Goal: Communication & Community: Answer question/provide support

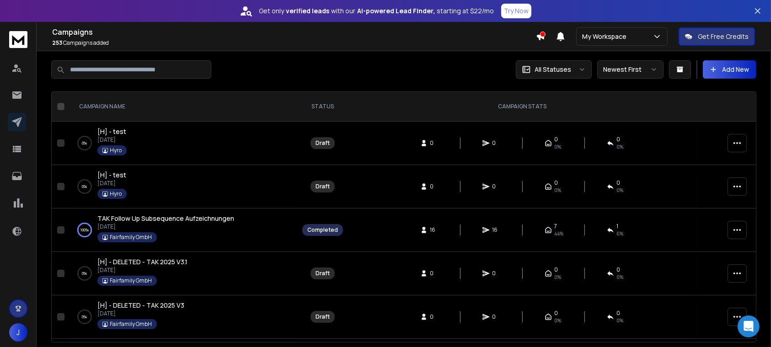
click at [128, 69] on input at bounding box center [131, 69] width 160 height 18
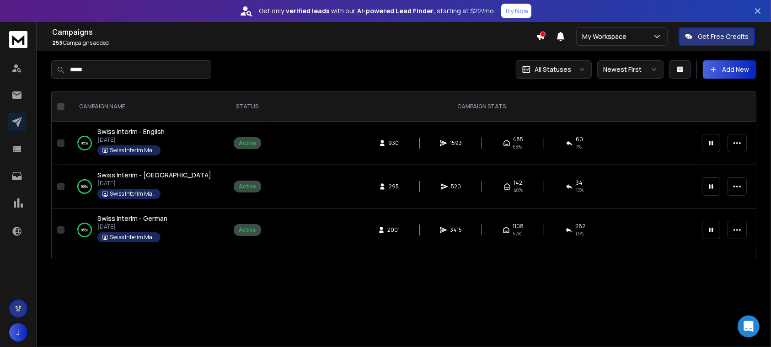
type input "*****"
click at [171, 219] on div "95 % Swiss Interim - German [DATE] Swiss Interim Management" at bounding box center [148, 230] width 142 height 32
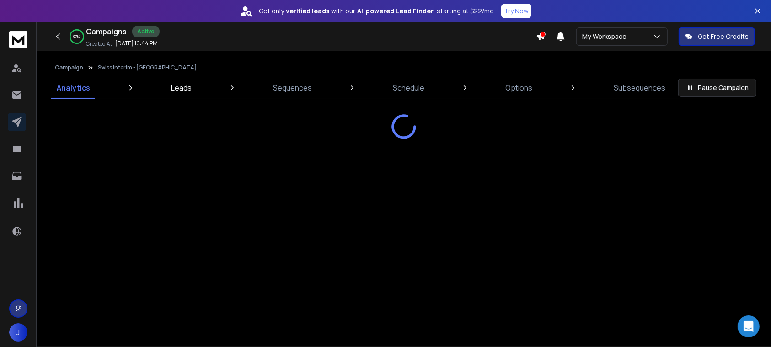
click at [186, 90] on p "Leads" at bounding box center [181, 87] width 21 height 11
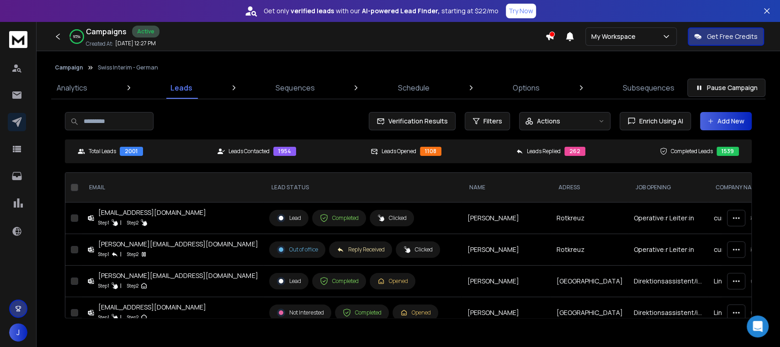
click at [727, 126] on button "Add New" at bounding box center [726, 121] width 52 height 18
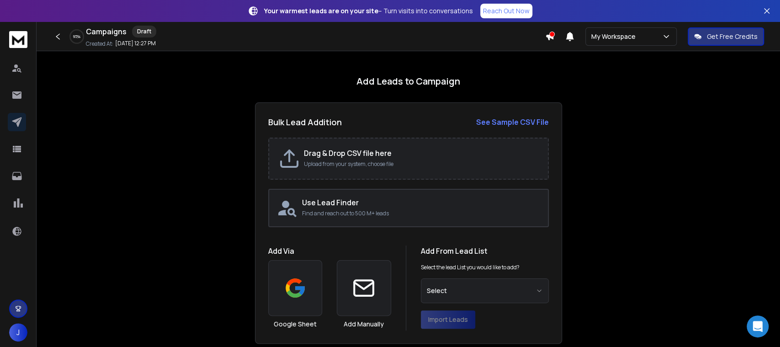
click at [355, 157] on h2 "Drag & Drop CSV file here" at bounding box center [421, 153] width 235 height 11
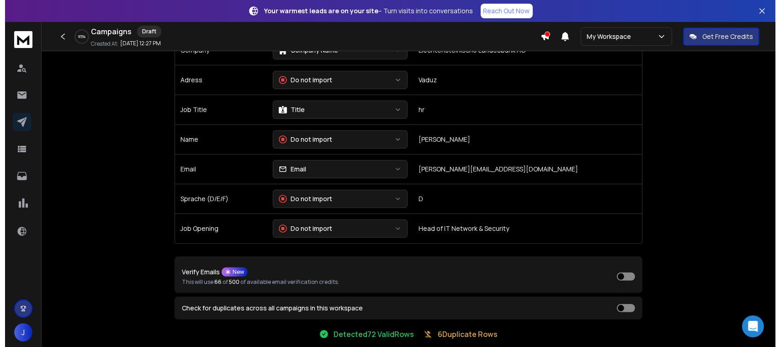
scroll to position [122, 0]
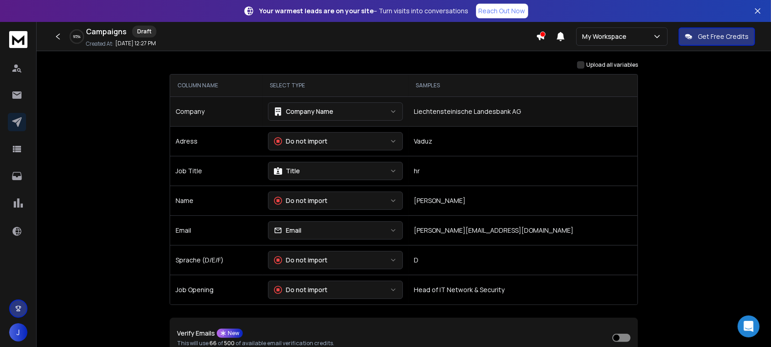
click at [323, 110] on div "Company Name" at bounding box center [303, 111] width 59 height 9
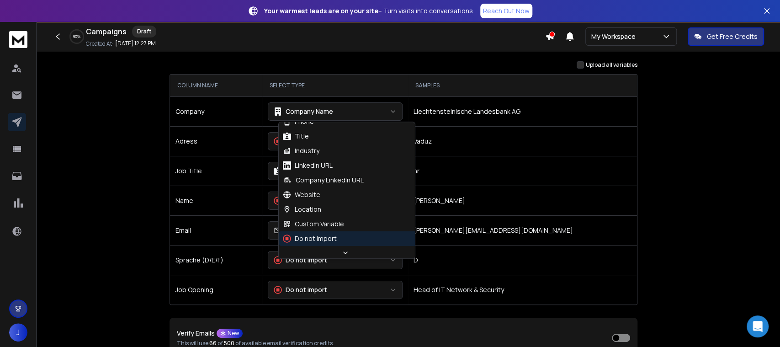
scroll to position [0, 2]
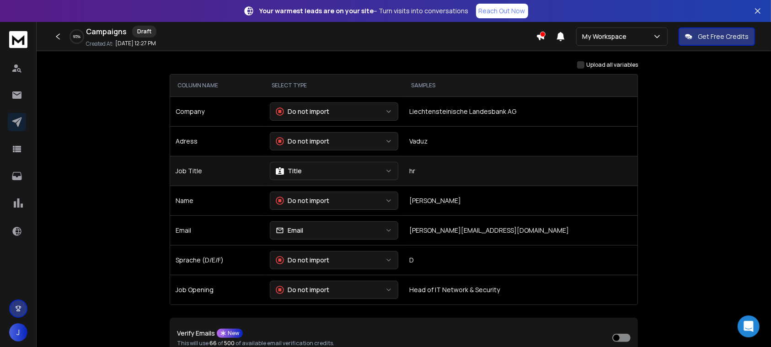
click at [330, 172] on button "Title" at bounding box center [334, 171] width 128 height 18
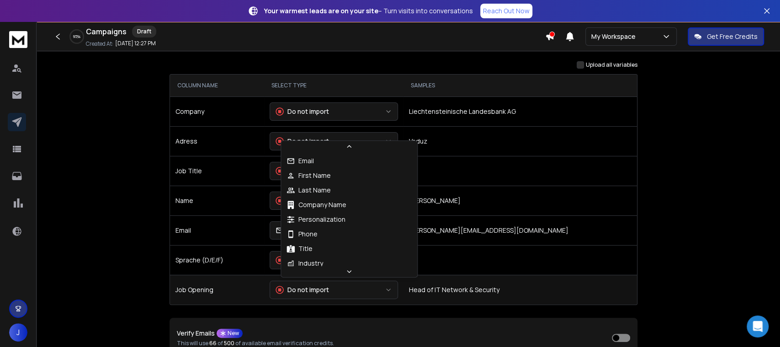
click at [344, 291] on button "Do not import" at bounding box center [334, 290] width 128 height 18
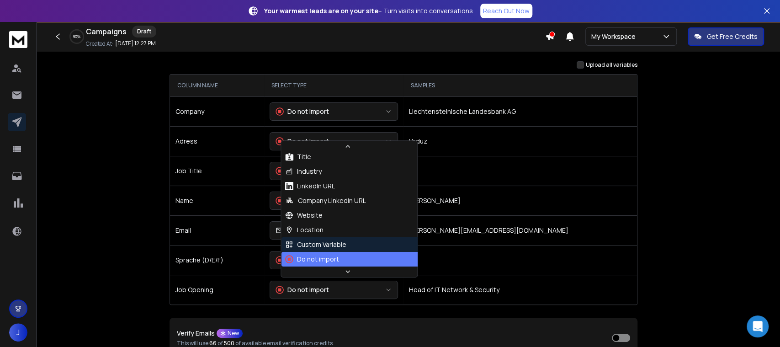
scroll to position [83, 0]
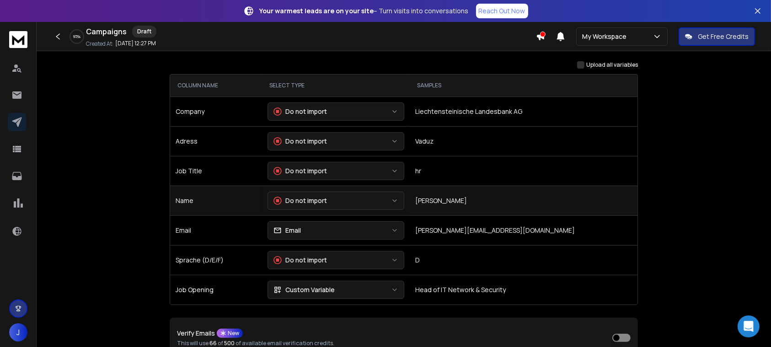
click at [328, 206] on button "Do not import" at bounding box center [335, 200] width 137 height 18
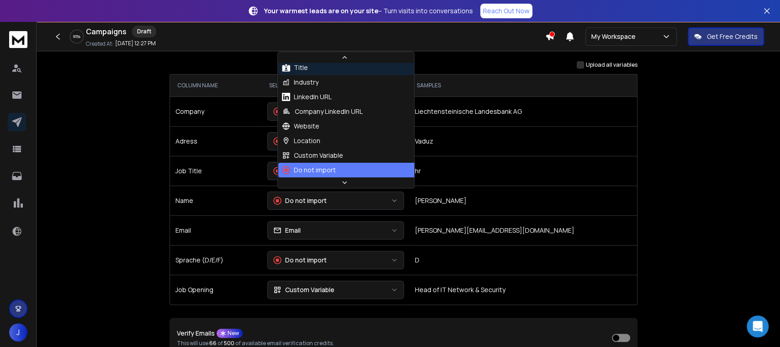
scroll to position [0, 0]
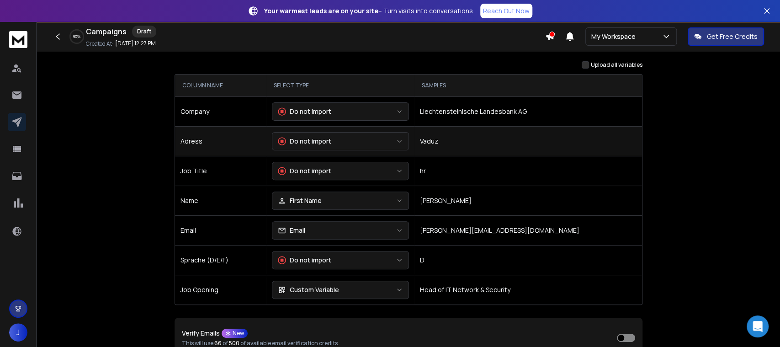
click at [320, 140] on div "Do not import" at bounding box center [304, 141] width 53 height 9
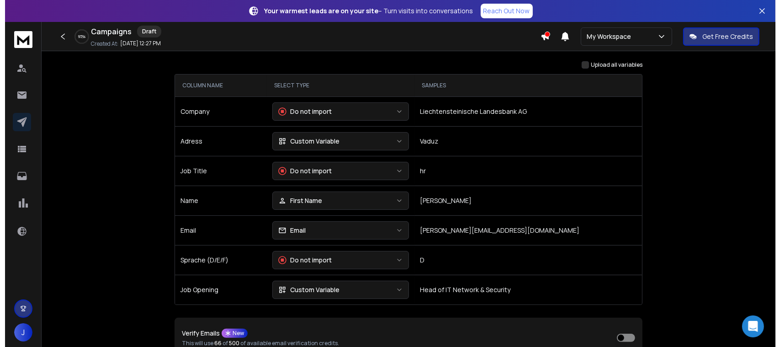
scroll to position [216, 0]
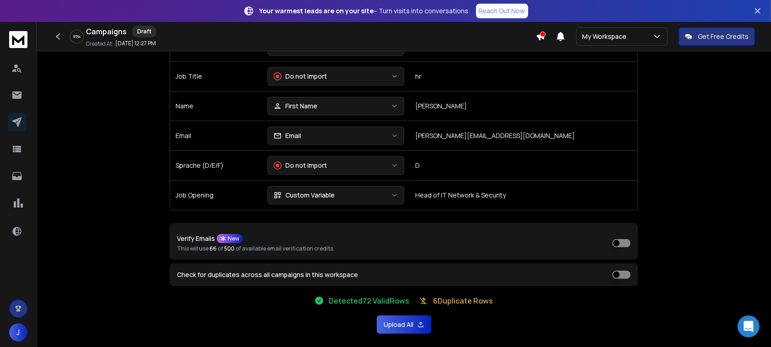
click at [395, 323] on button "Upload All" at bounding box center [404, 324] width 54 height 18
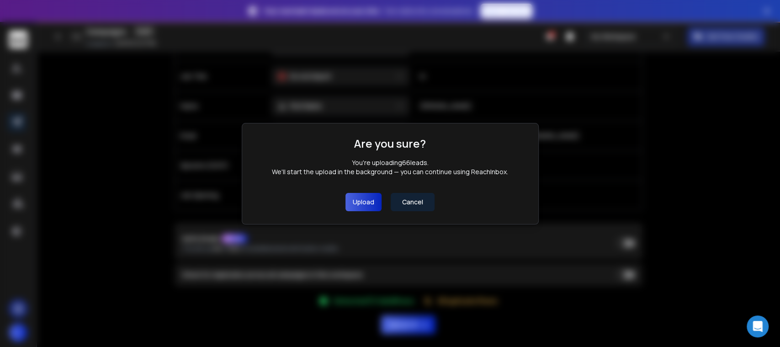
click at [377, 201] on button "Upload" at bounding box center [364, 202] width 36 height 18
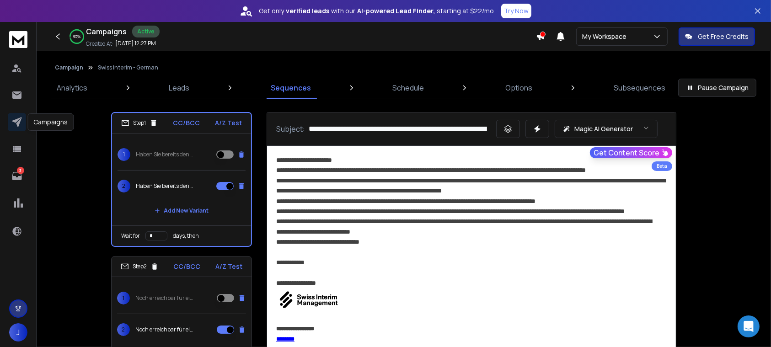
click at [20, 127] on icon at bounding box center [16, 122] width 11 height 11
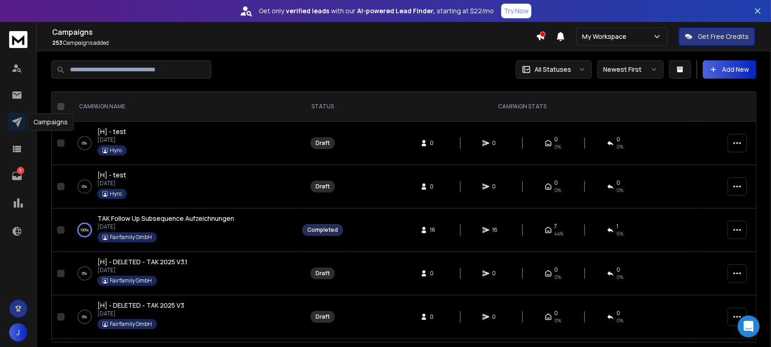
click at [157, 68] on input at bounding box center [131, 69] width 160 height 18
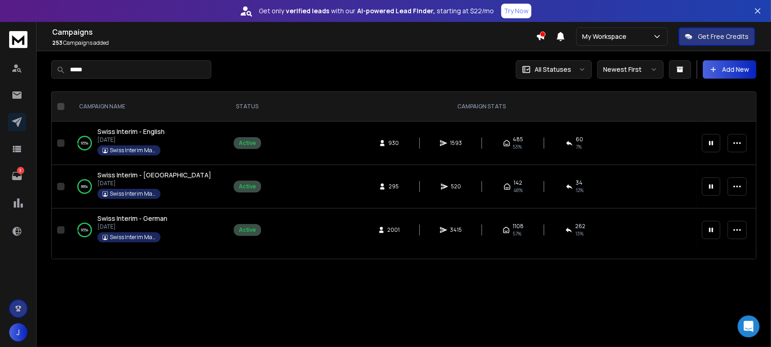
type input "*****"
click at [178, 138] on div "95 % Swiss Interim - English [DATE] Swiss Interim Management" at bounding box center [148, 143] width 142 height 32
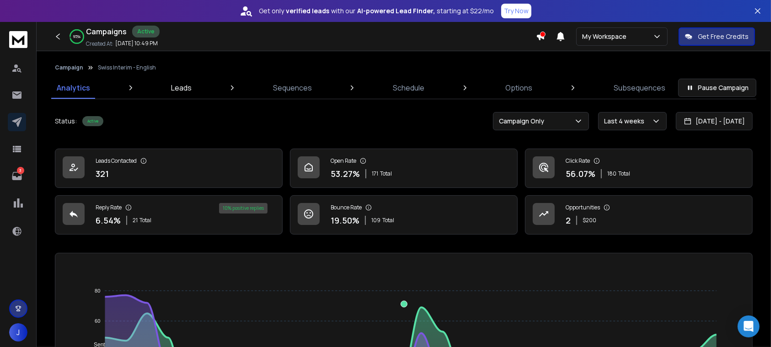
click at [194, 87] on link "Leads" at bounding box center [181, 88] width 32 height 22
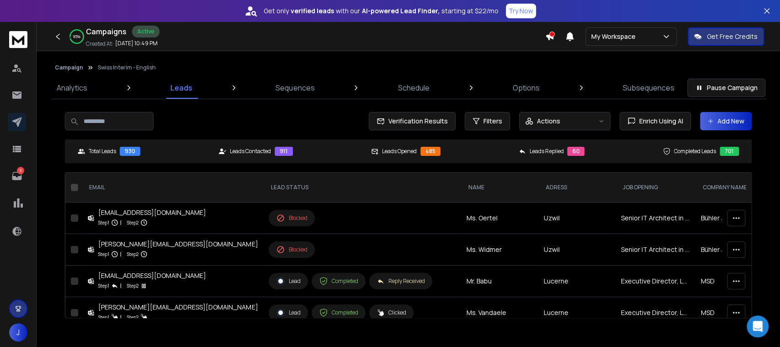
click at [723, 119] on button "Add New" at bounding box center [726, 121] width 52 height 18
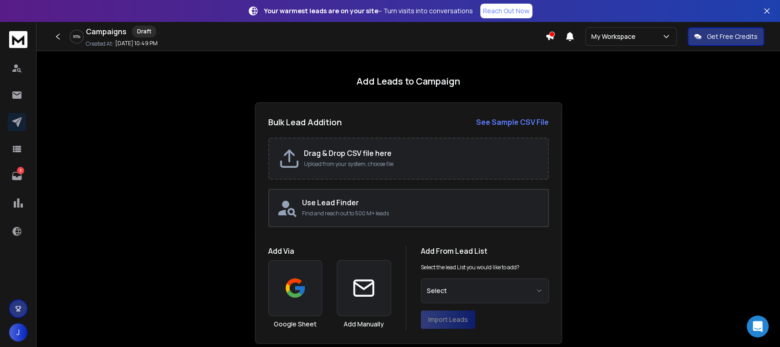
click at [348, 164] on p "Upload from your system, choose file" at bounding box center [421, 163] width 235 height 7
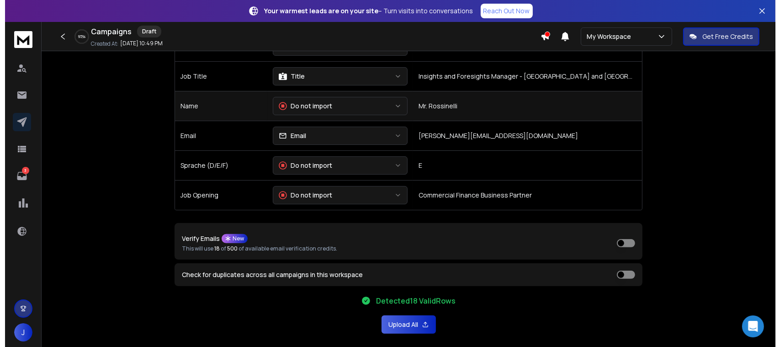
scroll to position [95, 0]
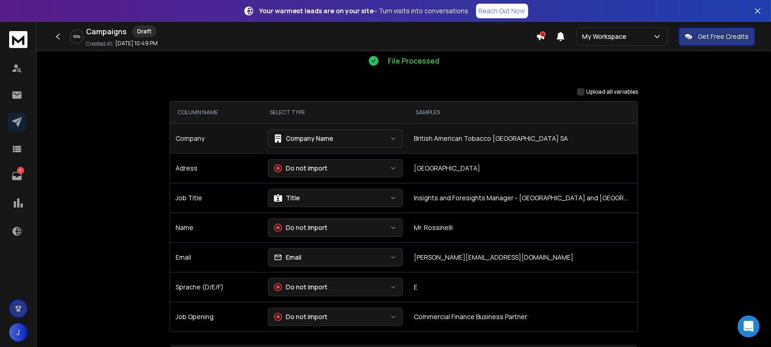
click at [322, 138] on div "Company Name" at bounding box center [303, 138] width 59 height 9
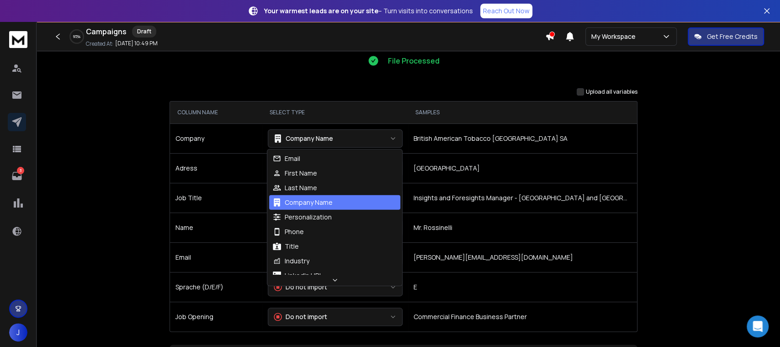
scroll to position [83, 0]
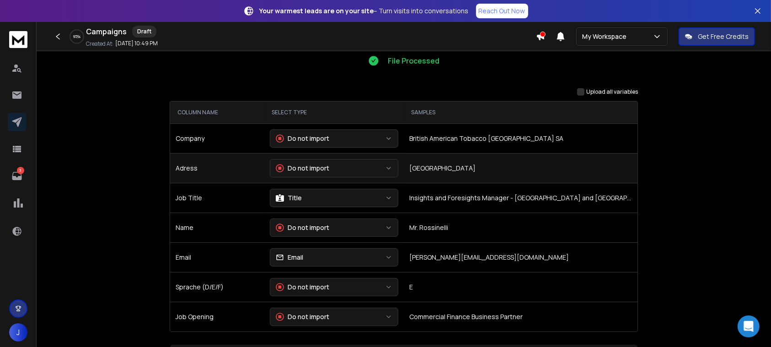
click at [292, 166] on div "Do not import" at bounding box center [302, 168] width 53 height 9
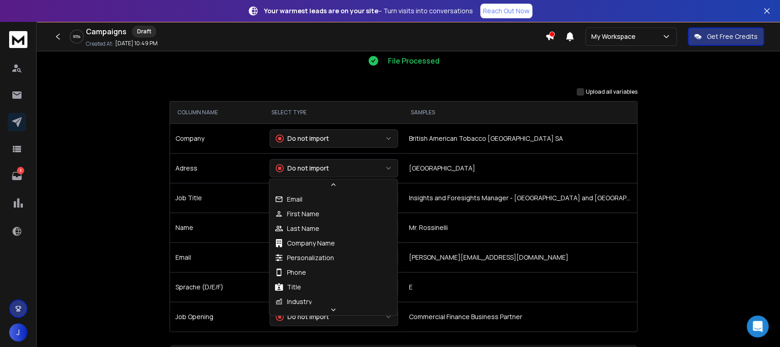
scroll to position [92, 0]
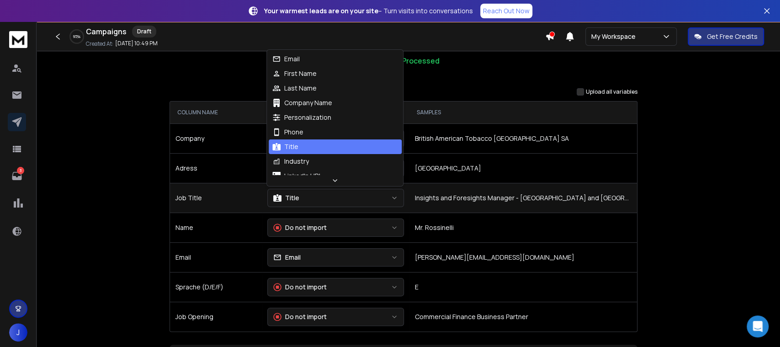
click at [298, 195] on button "Title" at bounding box center [335, 198] width 137 height 18
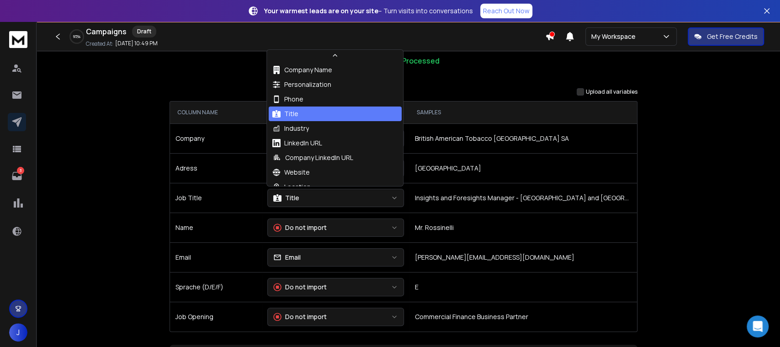
scroll to position [83, 0]
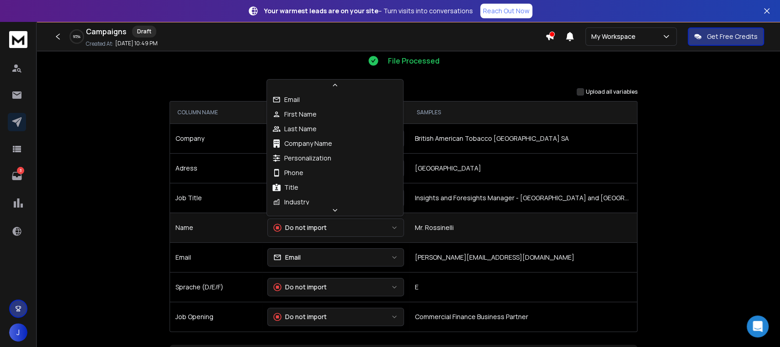
click at [301, 227] on div "Do not import" at bounding box center [299, 227] width 53 height 9
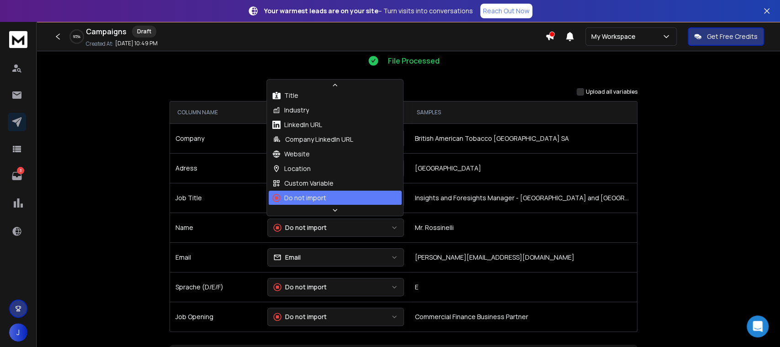
scroll to position [0, 0]
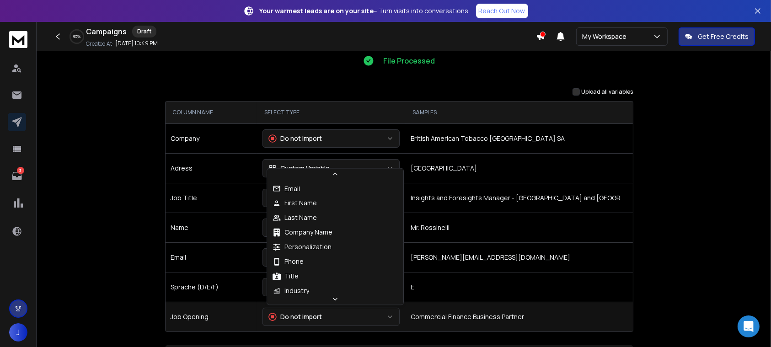
click at [294, 313] on div "Do not import" at bounding box center [294, 316] width 53 height 9
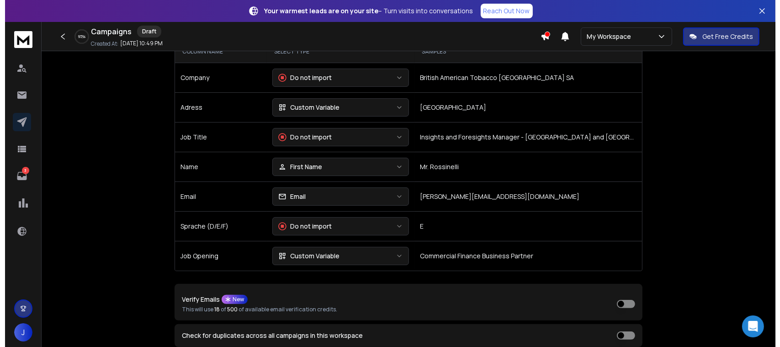
scroll to position [216, 0]
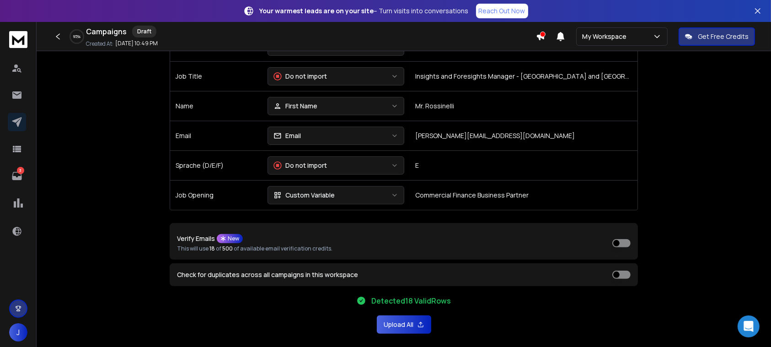
click at [410, 325] on button "Upload All" at bounding box center [404, 324] width 54 height 18
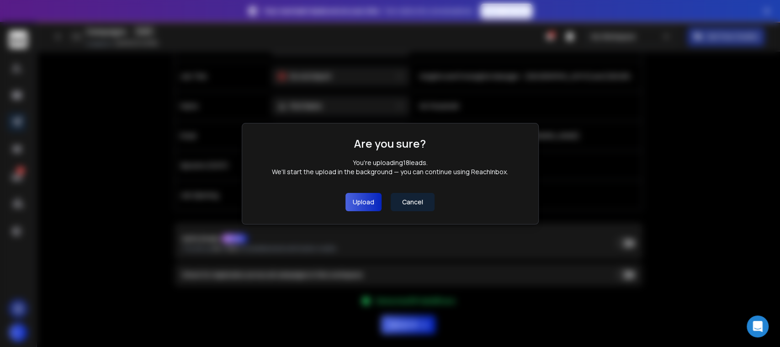
click at [375, 199] on button "Upload" at bounding box center [364, 202] width 36 height 18
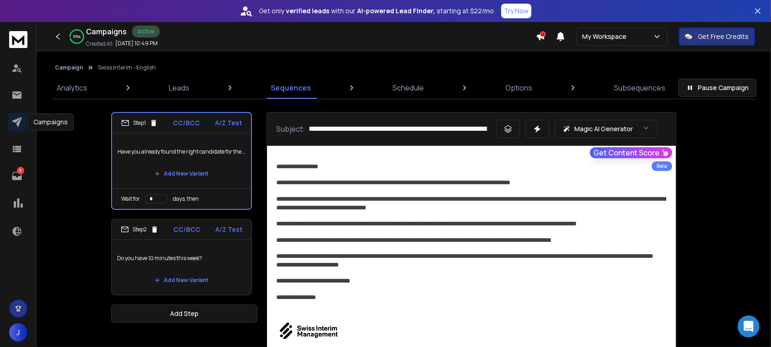
click at [21, 123] on icon at bounding box center [16, 122] width 11 height 11
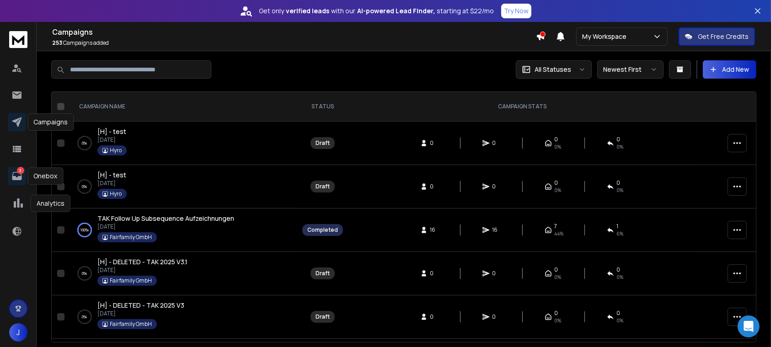
click at [19, 172] on p "3" at bounding box center [20, 170] width 7 height 7
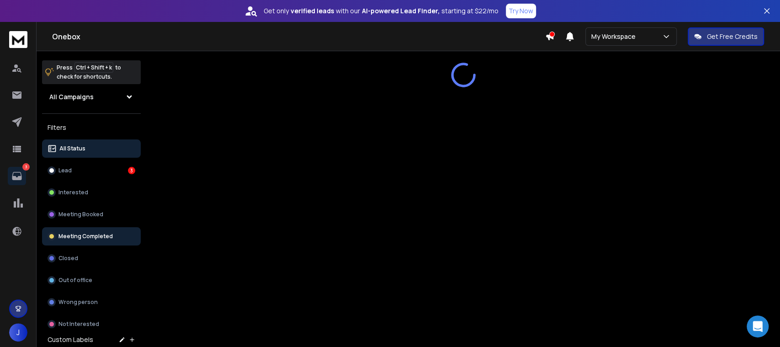
scroll to position [181, 0]
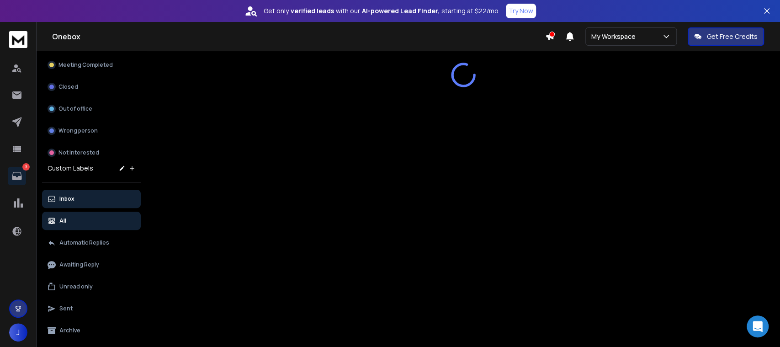
click at [90, 212] on button "All" at bounding box center [91, 221] width 99 height 18
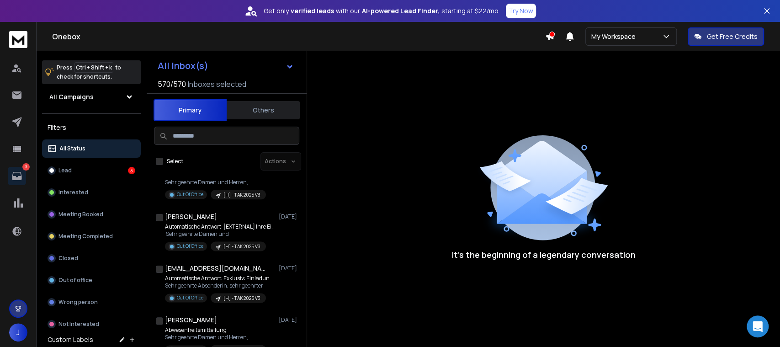
scroll to position [1097, 0]
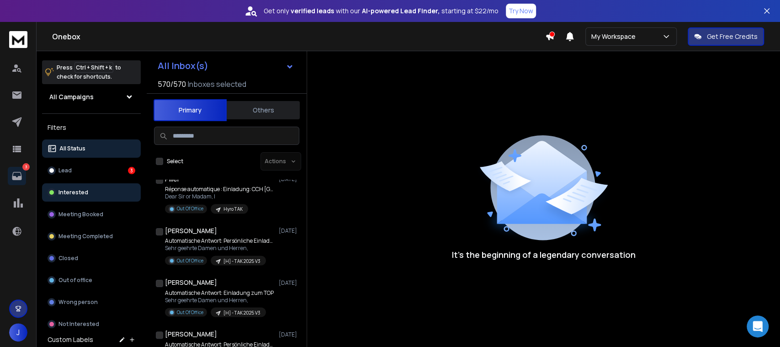
click at [117, 183] on button "Interested" at bounding box center [91, 192] width 99 height 18
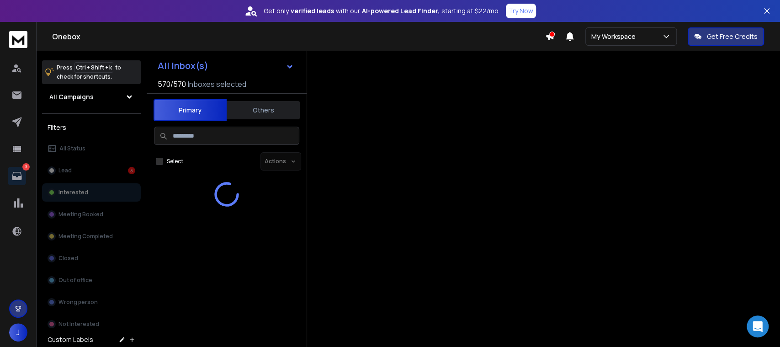
click at [115, 176] on div "All Status Lead 3 Interested Meeting Booked Meeting Completed Closed Out of off…" at bounding box center [91, 236] width 99 height 194
click at [112, 173] on button "Lead 3" at bounding box center [91, 170] width 99 height 18
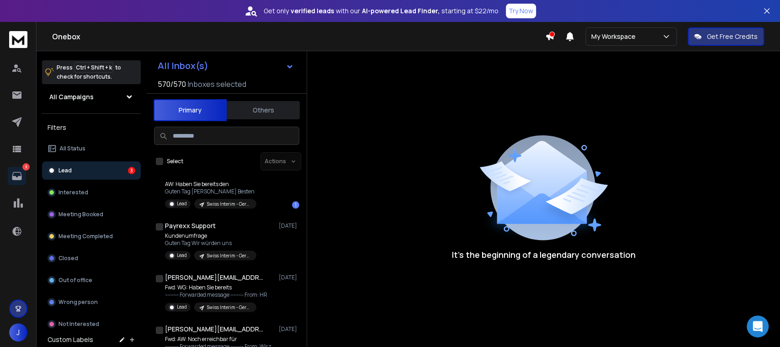
scroll to position [731, 0]
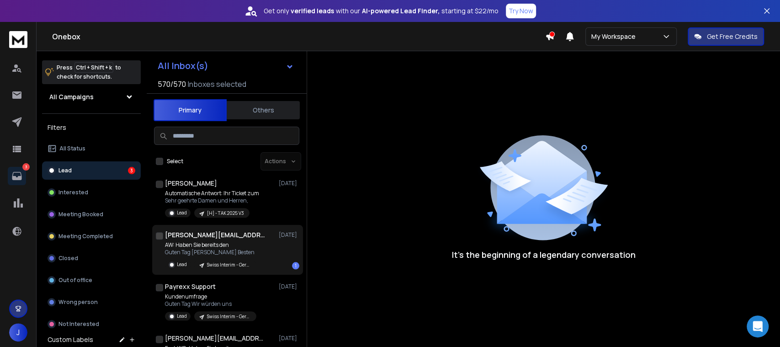
click at [249, 261] on div "Swiss Interim - German" at bounding box center [225, 265] width 62 height 10
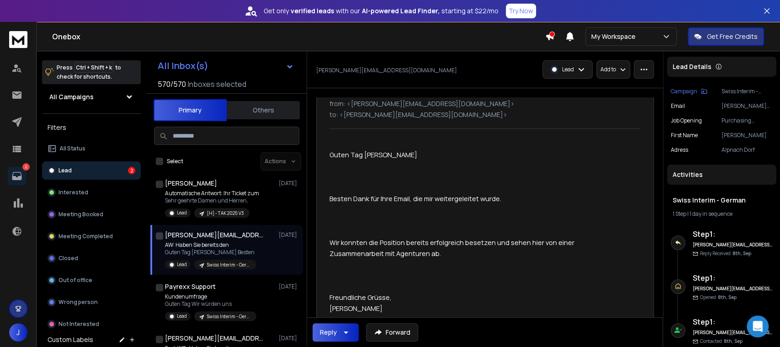
scroll to position [122, 0]
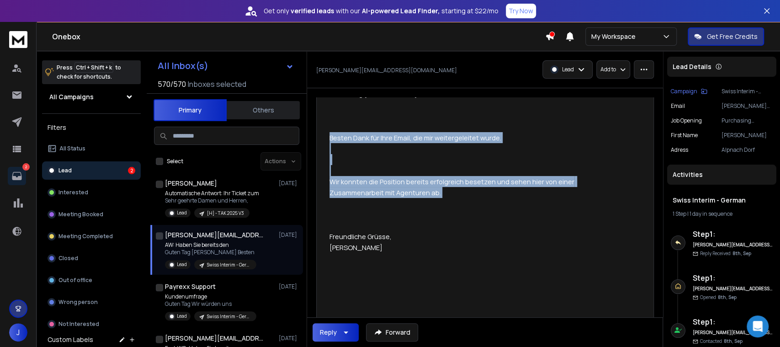
drag, startPoint x: 322, startPoint y: 150, endPoint x: 479, endPoint y: 213, distance: 169.4
copy div "Besten Dank für Ihre Email, die mir weitergeleitet wurde. Wir konnten die Posit…"
click at [571, 67] on p "Lead" at bounding box center [568, 69] width 12 height 7
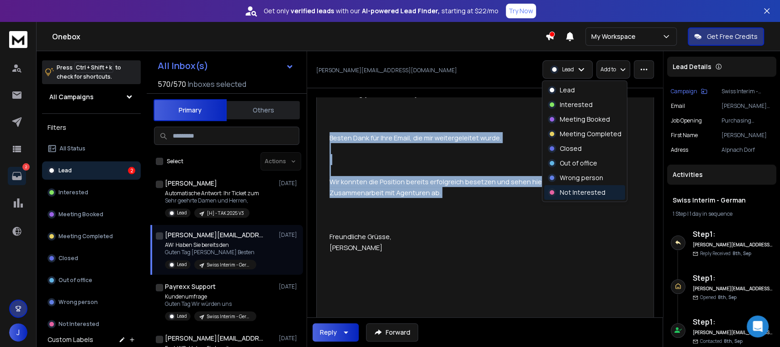
click at [580, 195] on p "Not Interested" at bounding box center [583, 192] width 46 height 9
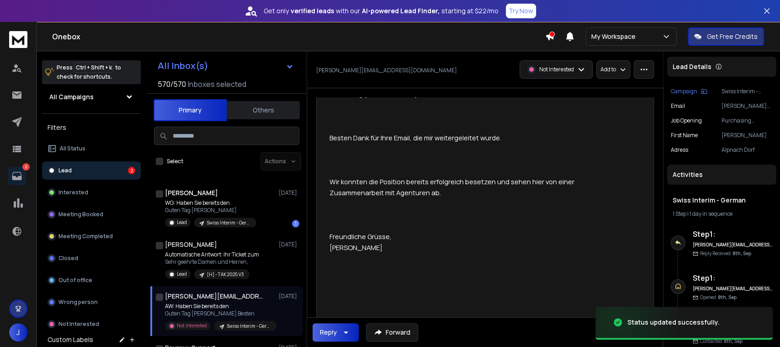
scroll to position [609, 0]
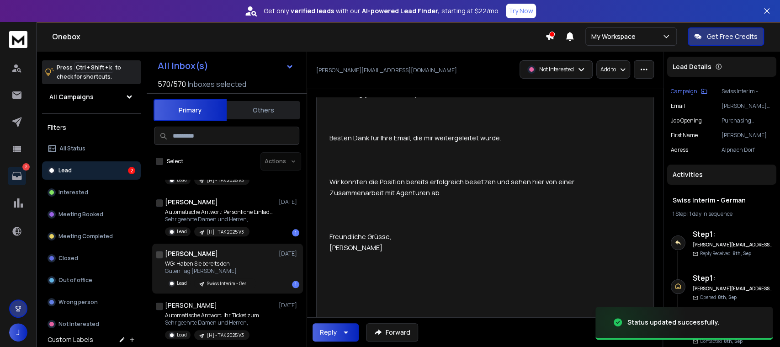
click at [262, 269] on div "WG: Haben Sie bereits den Guten Tag [PERSON_NAME] Lead Swiss Interim - German 1" at bounding box center [232, 274] width 134 height 28
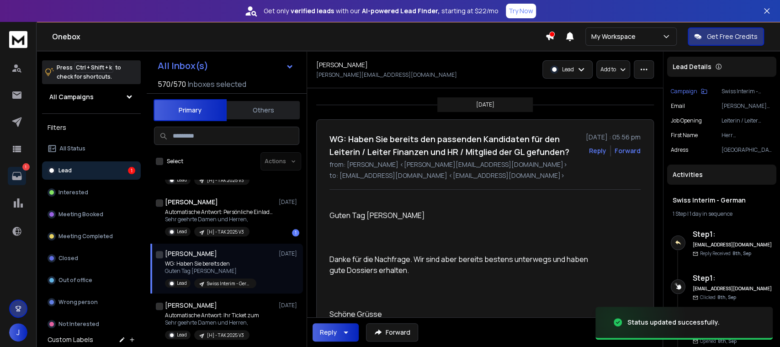
scroll to position [61, 0]
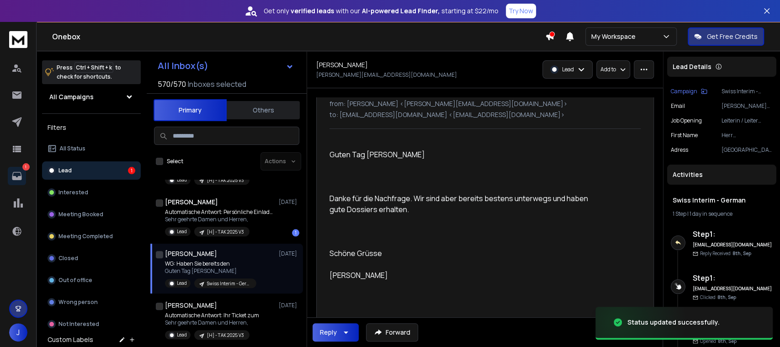
click at [371, 208] on span "Danke für die Nachfrage. Wir sind aber bereits bestens unterwegs und haben gute…" at bounding box center [460, 203] width 260 height 21
click at [373, 208] on span "Danke für die Nachfrage. Wir sind aber bereits bestens unterwegs und haben gute…" at bounding box center [460, 203] width 260 height 21
click at [373, 207] on span "Danke für die Nachfrage. Wir sind aber bereits bestens unterwegs und haben gute…" at bounding box center [460, 203] width 260 height 21
click at [372, 214] on span "Danke für die Nachfrage. Wir sind aber bereits bestens unterwegs und haben gute…" at bounding box center [460, 203] width 260 height 21
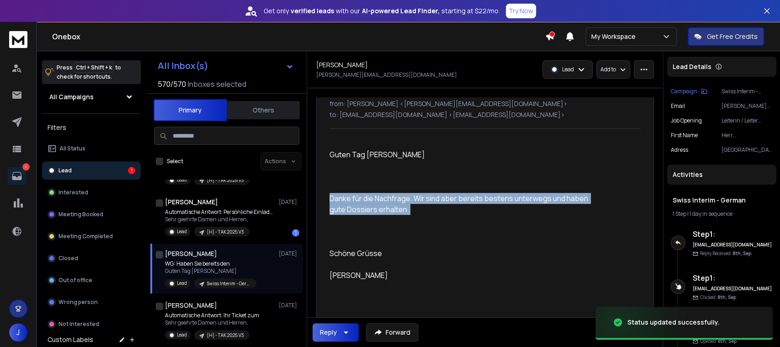
click at [372, 214] on span "Danke für die Nachfrage. Wir sind aber bereits bestens unterwegs und haben gute…" at bounding box center [460, 203] width 260 height 21
click at [424, 212] on span "Danke für die Nachfrage. Wir sind aber bereits bestens unterwegs und haben gute…" at bounding box center [460, 203] width 260 height 21
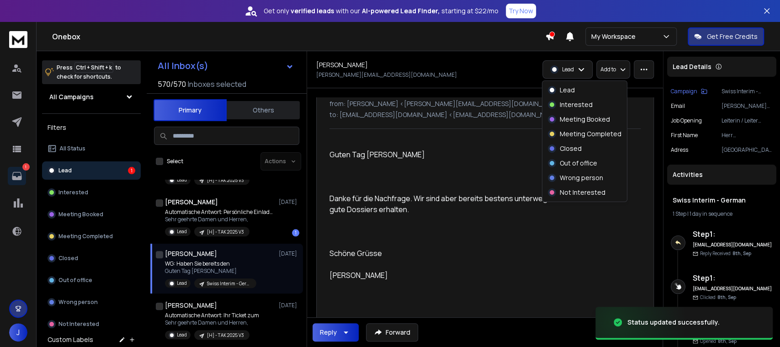
click at [579, 63] on div "Lead" at bounding box center [567, 69] width 49 height 17
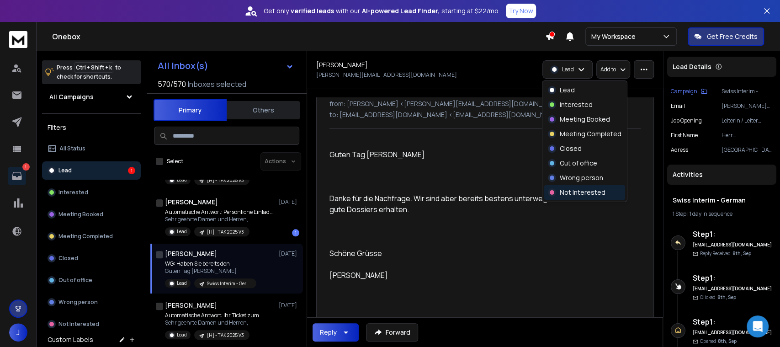
click at [575, 193] on p "Not Interested" at bounding box center [583, 192] width 46 height 9
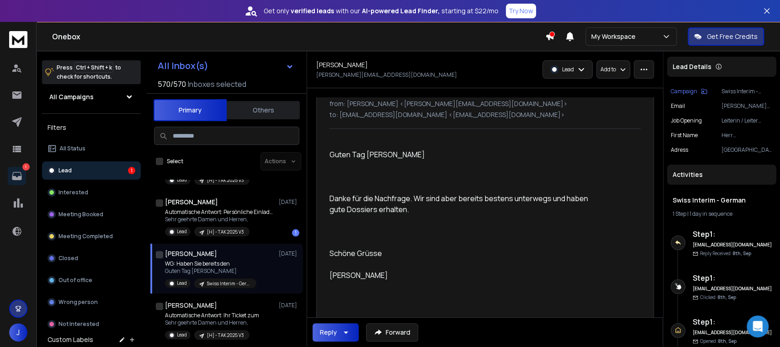
scroll to position [0, 0]
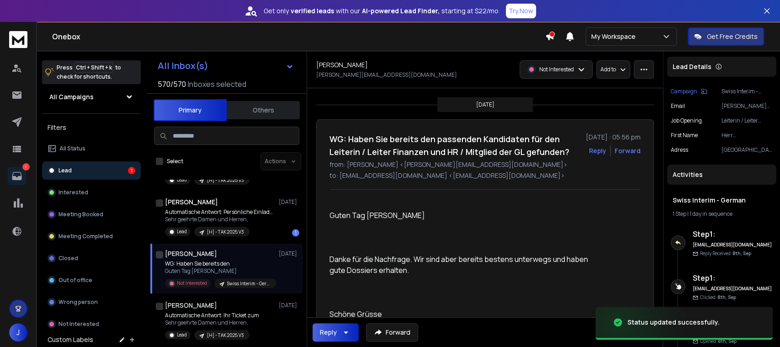
click at [627, 149] on div "Forward" at bounding box center [628, 150] width 26 height 9
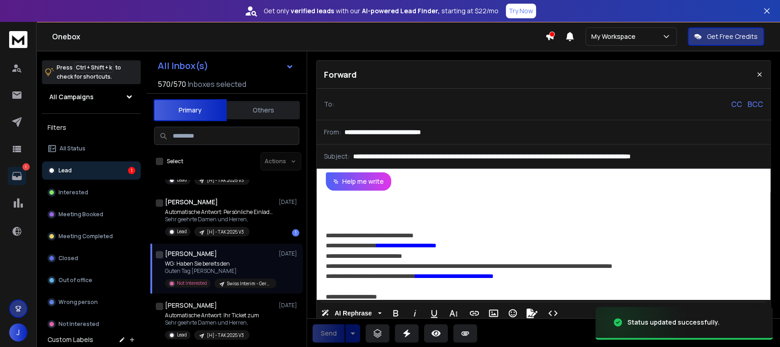
drag, startPoint x: 387, startPoint y: 103, endPoint x: 388, endPoint y: 110, distance: 6.9
click at [386, 103] on input at bounding box center [370, 104] width 64 height 16
type input "**********"
click at [323, 329] on button "Send" at bounding box center [329, 333] width 32 height 18
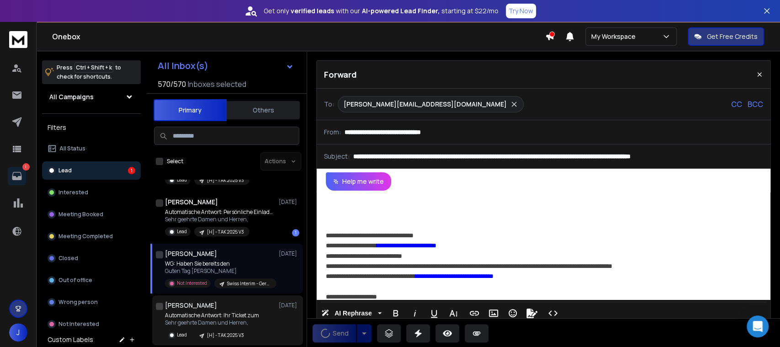
scroll to position [548, 0]
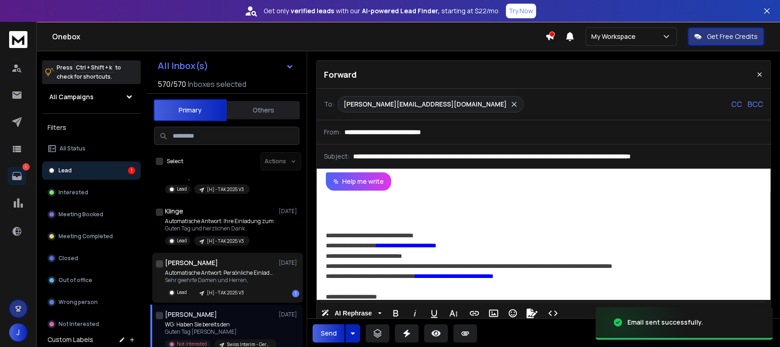
click at [262, 294] on div "Lead [H] - TAK 2025 V3" at bounding box center [220, 292] width 110 height 10
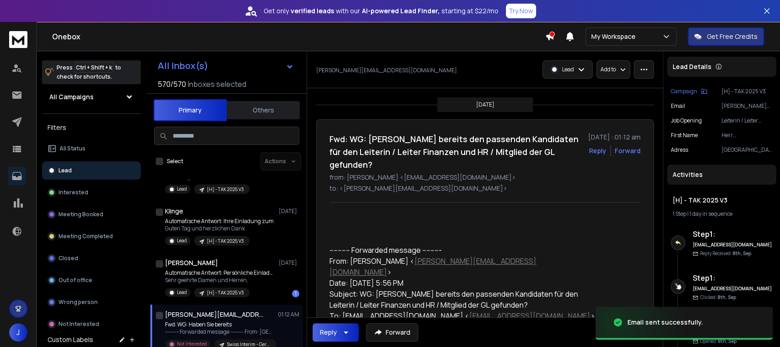
scroll to position [122, 0]
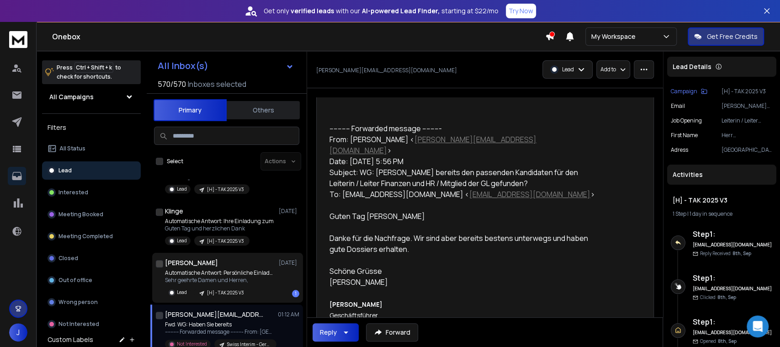
click at [268, 279] on p "Sehr geehrte Damen und Herren," at bounding box center [220, 279] width 110 height 7
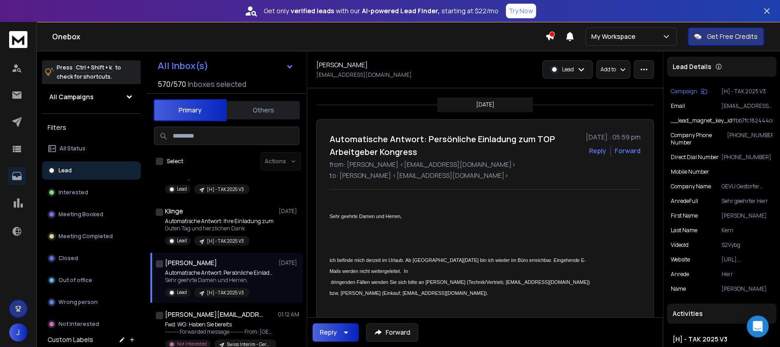
click at [558, 73] on div "Lead" at bounding box center [567, 69] width 49 height 17
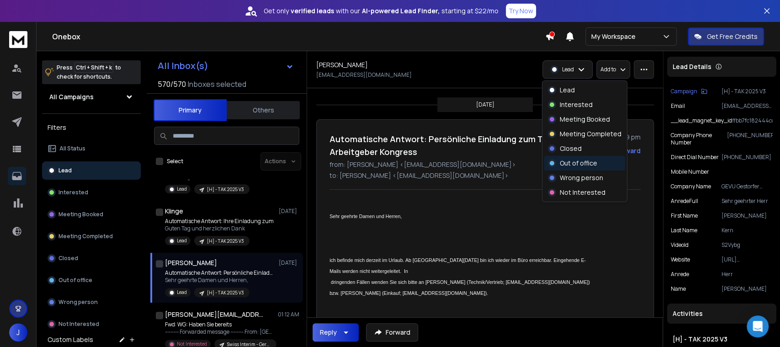
click at [571, 162] on p "Out of office" at bounding box center [578, 163] width 37 height 9
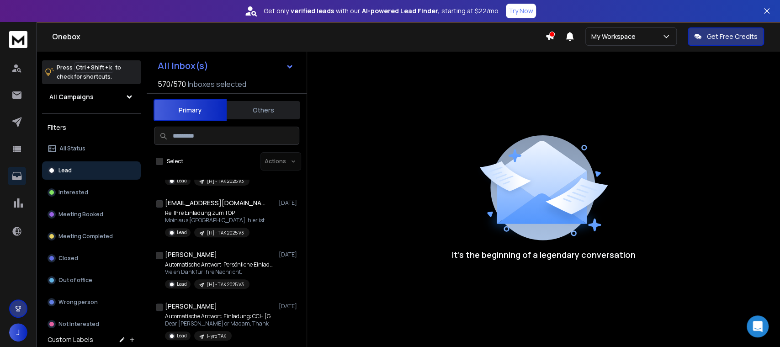
scroll to position [369, 0]
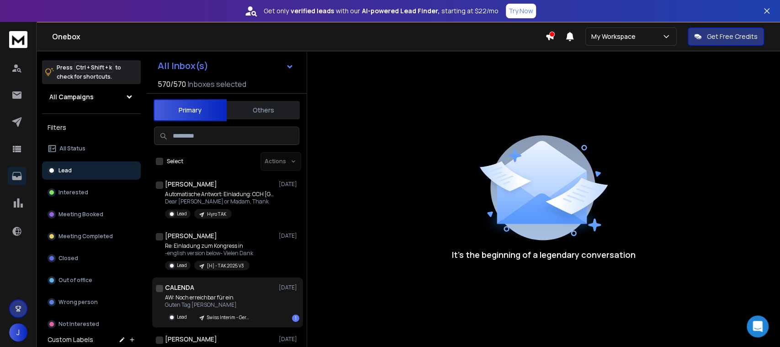
click at [271, 305] on div "AW: Noch erreichbar für ein Guten Tag [PERSON_NAME] Lead Swiss Interim - German…" at bounding box center [232, 308] width 134 height 28
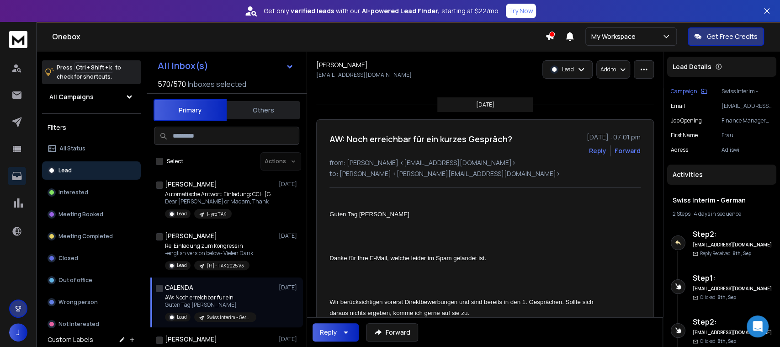
scroll to position [61, 0]
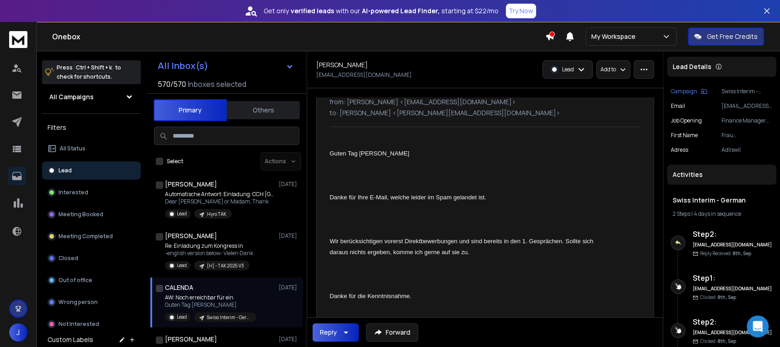
click at [393, 239] on span "Wir berücksichtigen vorerst Direktbewerbungen und sind bereits in den 1. Gesprä…" at bounding box center [463, 247] width 266 height 18
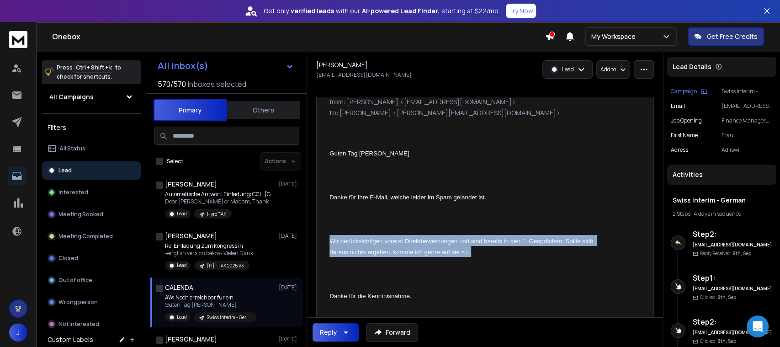
click at [393, 239] on span "Wir berücksichtigen vorerst Direktbewerbungen und sind bereits in den 1. Gesprä…" at bounding box center [463, 247] width 266 height 18
copy span "Wir berücksichtigen vorerst Direktbewerbungen und sind bereits in den 1. Gesprä…"
click at [567, 74] on div "Lead" at bounding box center [567, 69] width 49 height 17
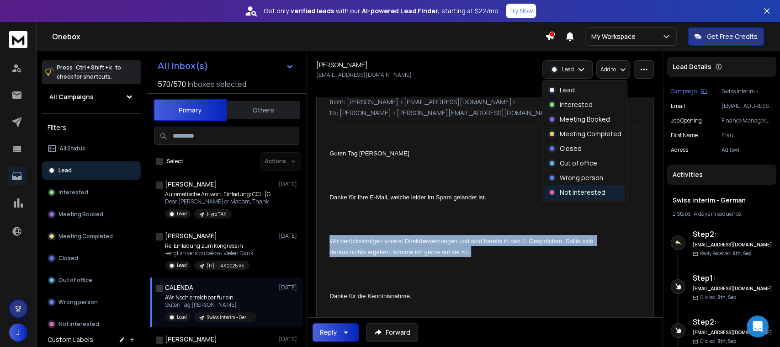
click at [602, 193] on div "Not Interested" at bounding box center [584, 192] width 81 height 15
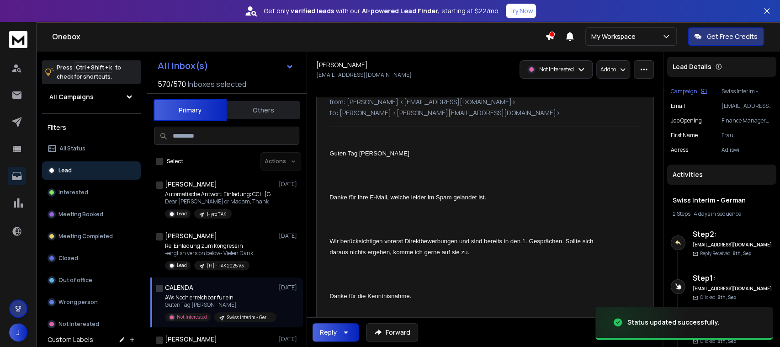
scroll to position [0, 0]
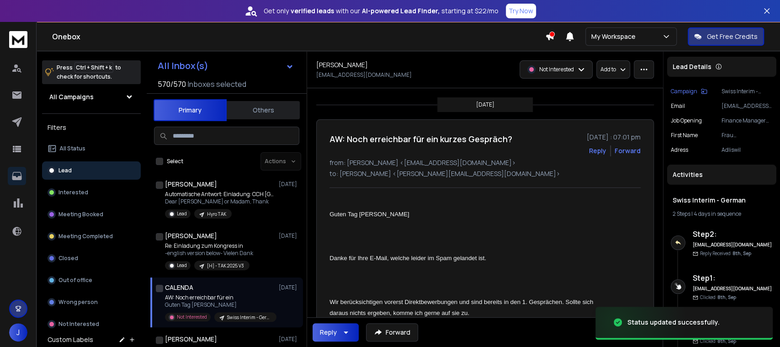
click at [636, 149] on div "Forward" at bounding box center [628, 150] width 26 height 9
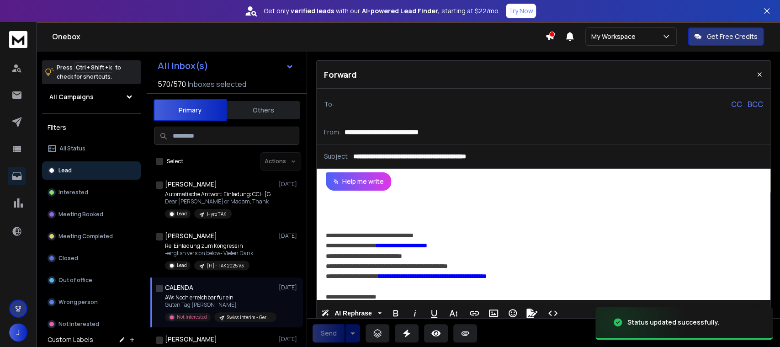
click at [367, 99] on input at bounding box center [370, 104] width 64 height 16
type input "**********"
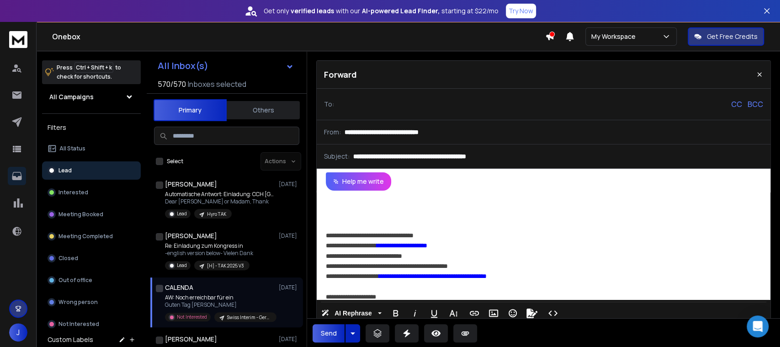
click at [322, 332] on button "Send" at bounding box center [329, 333] width 32 height 18
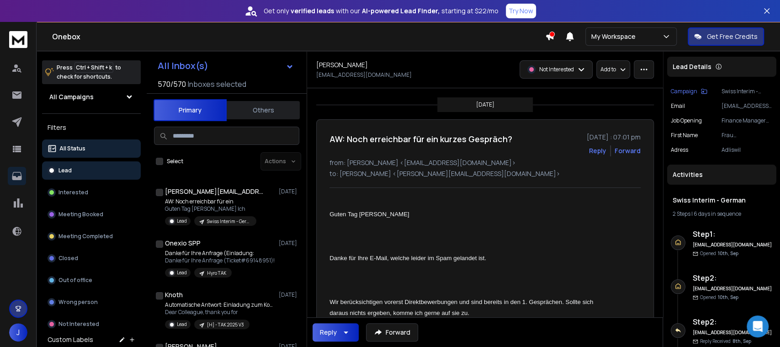
click at [109, 145] on button "All Status" at bounding box center [91, 148] width 99 height 18
